Goal: Transaction & Acquisition: Subscribe to service/newsletter

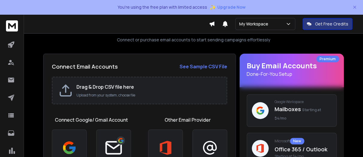
scroll to position [19, 0]
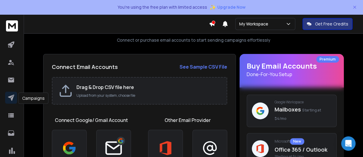
click at [13, 99] on icon at bounding box center [11, 97] width 7 height 7
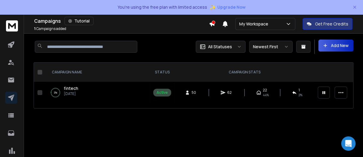
click at [71, 86] on span "fintech" at bounding box center [71, 89] width 14 height 6
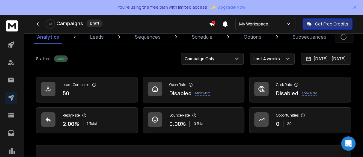
scroll to position [4, 0]
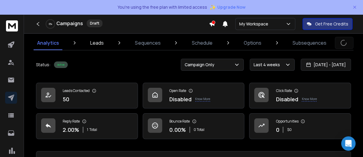
click at [101, 41] on p "Leads" at bounding box center [97, 42] width 14 height 7
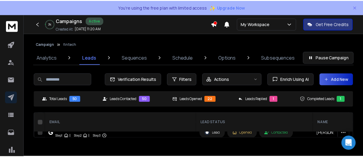
scroll to position [52, 0]
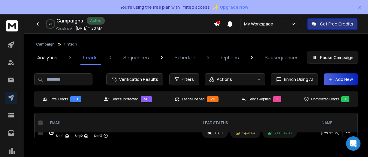
click at [47, 56] on p "Analytics" at bounding box center [47, 57] width 20 height 7
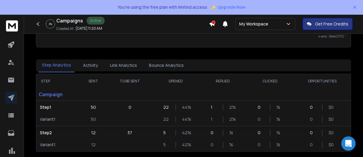
scroll to position [257, 0]
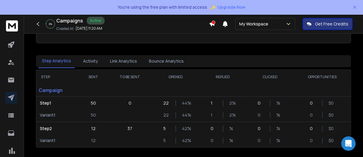
click at [92, 60] on button "Activity" at bounding box center [91, 61] width 22 height 13
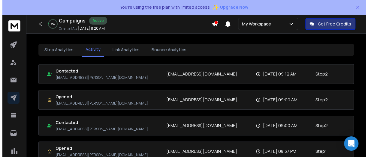
scroll to position [269, 0]
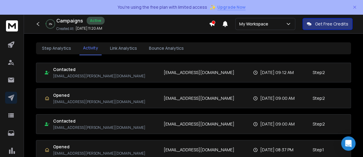
click at [227, 8] on span "Upgrade Now" at bounding box center [232, 7] width 28 height 6
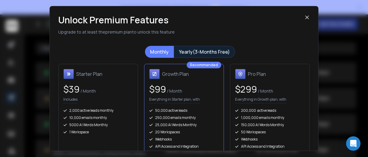
scroll to position [36, 0]
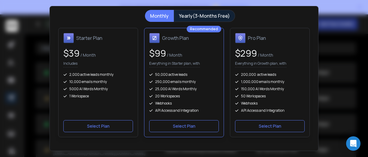
click at [206, 10] on button "Yearly(3-Months Free)" at bounding box center [204, 16] width 61 height 12
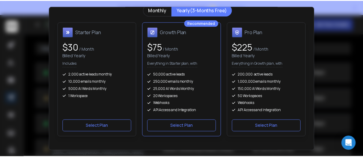
scroll to position [0, 0]
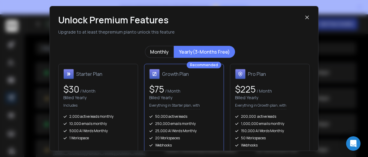
click at [306, 19] on icon at bounding box center [306, 17] width 5 height 5
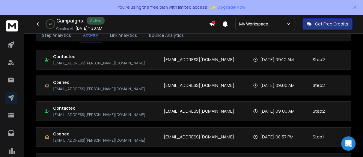
scroll to position [283, 0]
click at [186, 86] on p "[EMAIL_ADDRESS][DOMAIN_NAME]" at bounding box center [199, 85] width 71 height 6
click at [175, 84] on p "[EMAIL_ADDRESS][DOMAIN_NAME]" at bounding box center [199, 85] width 71 height 6
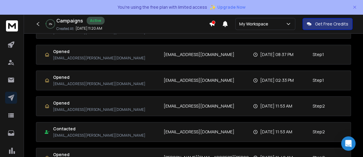
scroll to position [367, 0]
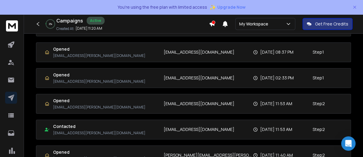
click at [195, 76] on p "[EMAIL_ADDRESS][DOMAIN_NAME]" at bounding box center [199, 78] width 71 height 6
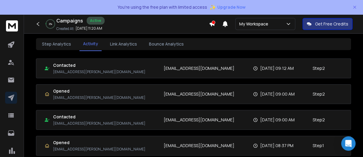
scroll to position [273, 0]
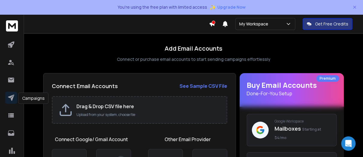
click at [10, 99] on icon at bounding box center [11, 97] width 7 height 7
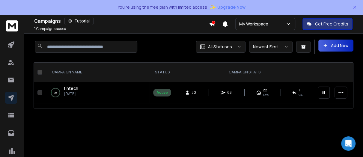
click at [68, 89] on span "fintech" at bounding box center [71, 89] width 14 height 6
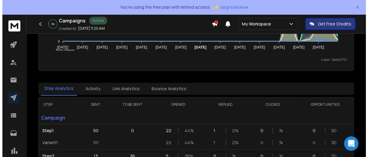
scroll to position [257, 0]
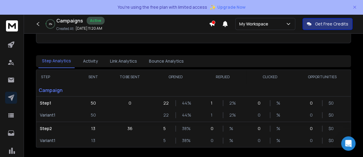
click at [92, 62] on button "Activity" at bounding box center [91, 61] width 22 height 13
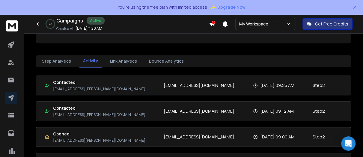
click at [226, 8] on span "Upgrade Now" at bounding box center [232, 7] width 28 height 6
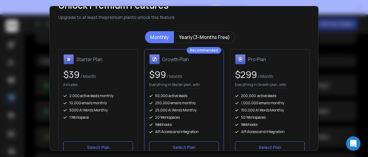
scroll to position [15, 0]
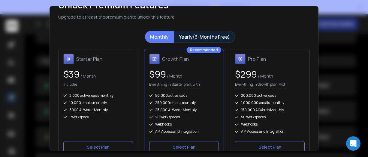
click at [198, 35] on button "Yearly(3-Months Free)" at bounding box center [204, 37] width 61 height 12
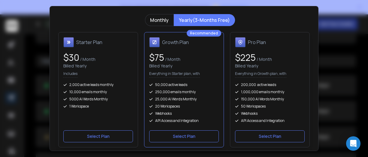
scroll to position [42, 0]
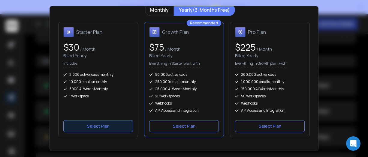
click at [103, 126] on button "Select Plan" at bounding box center [98, 126] width 70 height 12
